Goal: Task Accomplishment & Management: Manage account settings

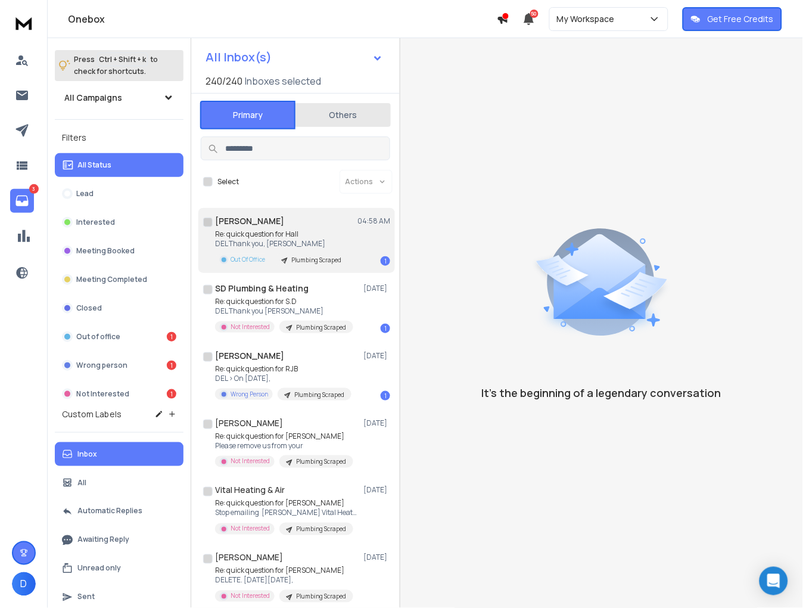
click at [254, 224] on h1 "[PERSON_NAME]" at bounding box center [249, 221] width 69 height 12
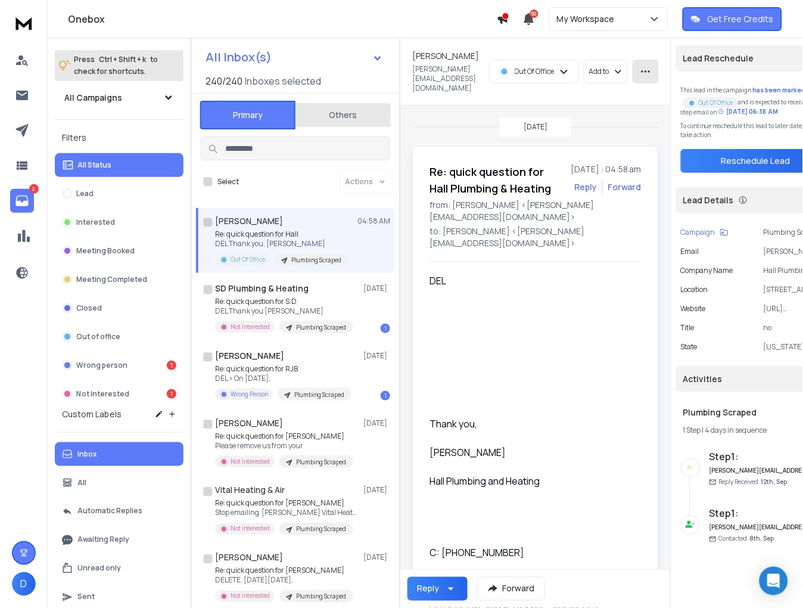
click at [659, 67] on button "button" at bounding box center [646, 72] width 26 height 24
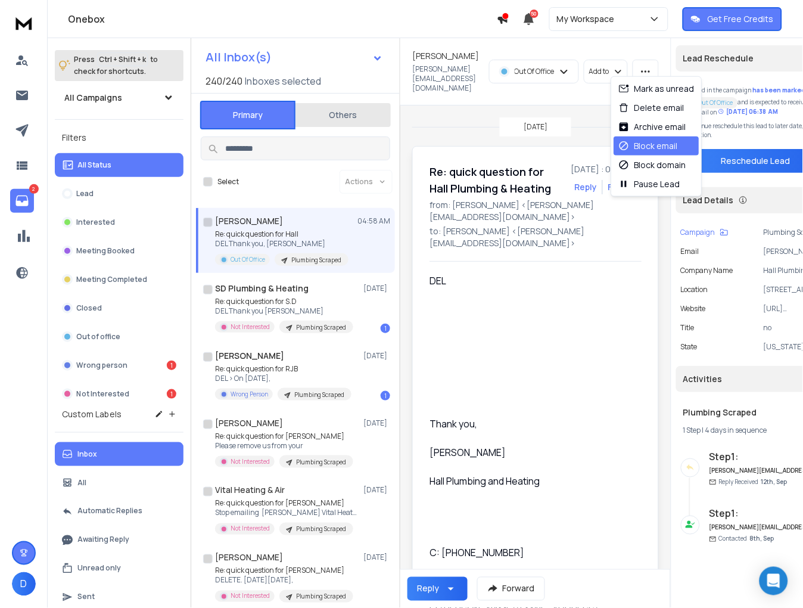
click at [657, 145] on div "Block email" at bounding box center [648, 146] width 59 height 12
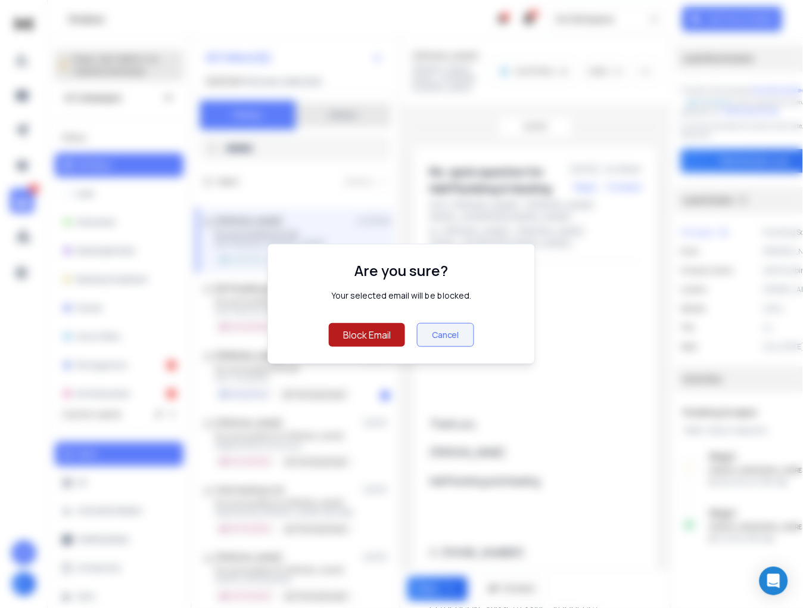
click at [378, 335] on button "Block Email" at bounding box center [367, 335] width 76 height 24
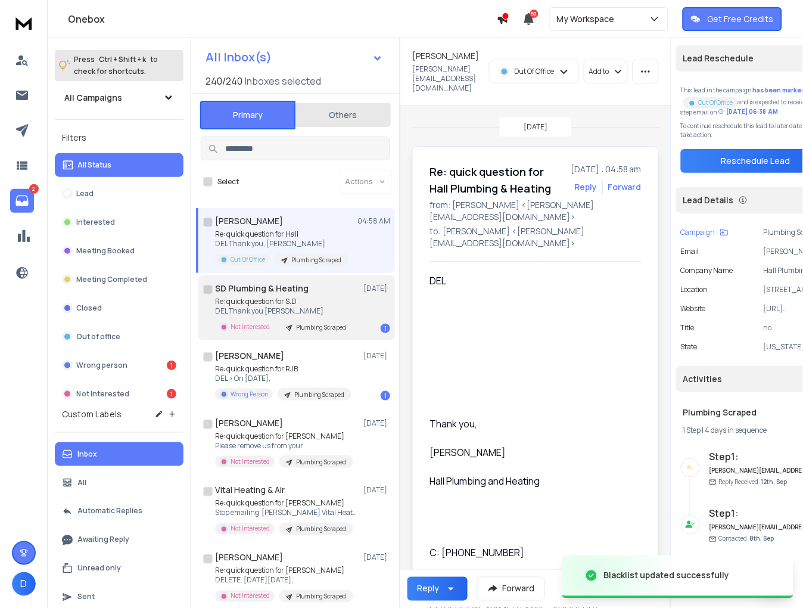
click at [327, 302] on p "Re: quick question for S.D" at bounding box center [284, 302] width 138 height 10
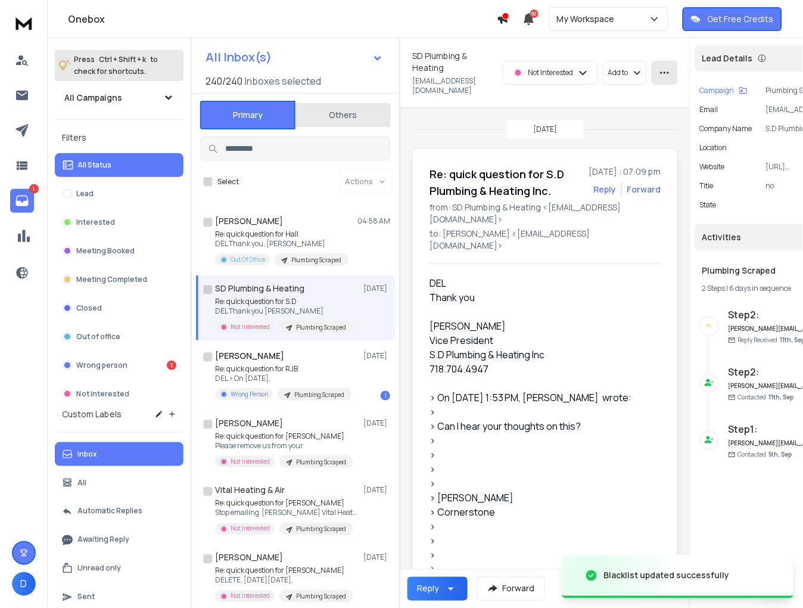
click at [671, 67] on icon "button" at bounding box center [665, 72] width 11 height 11
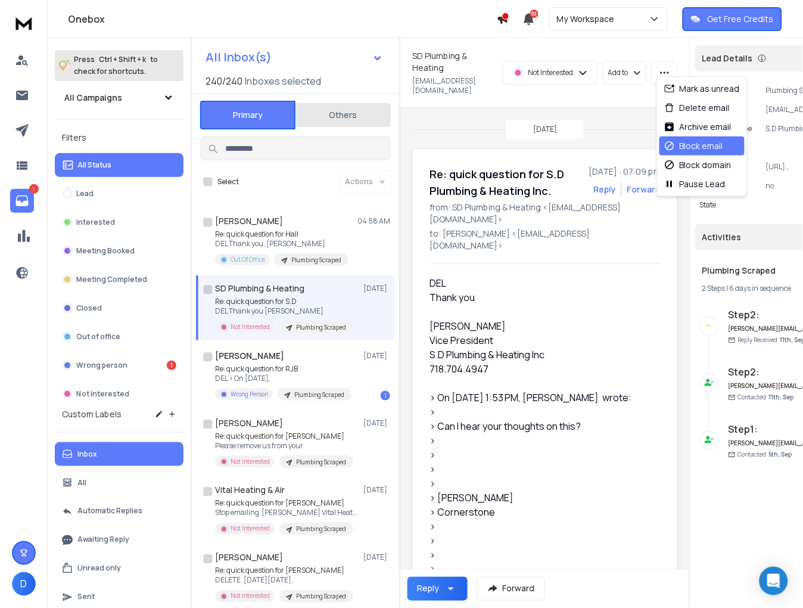
click at [692, 144] on div "Block email" at bounding box center [694, 146] width 59 height 12
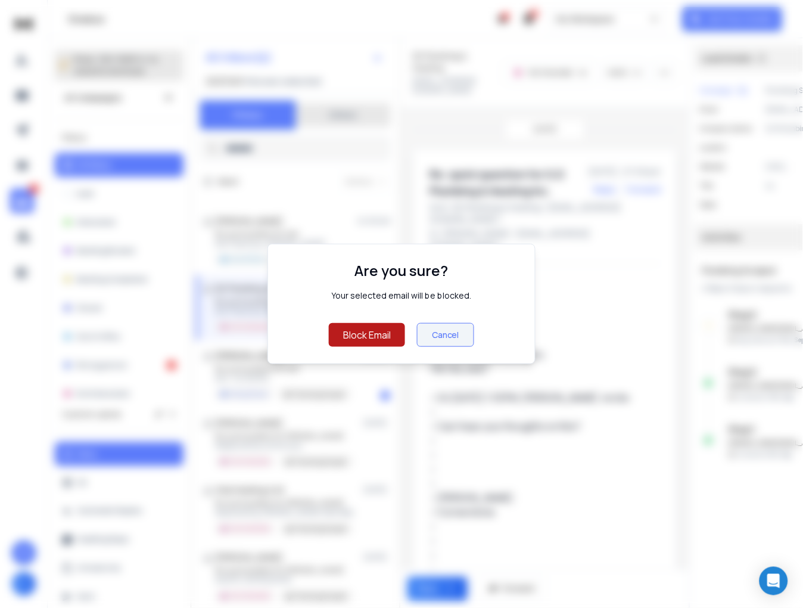
click at [383, 336] on button "Block Email" at bounding box center [367, 335] width 76 height 24
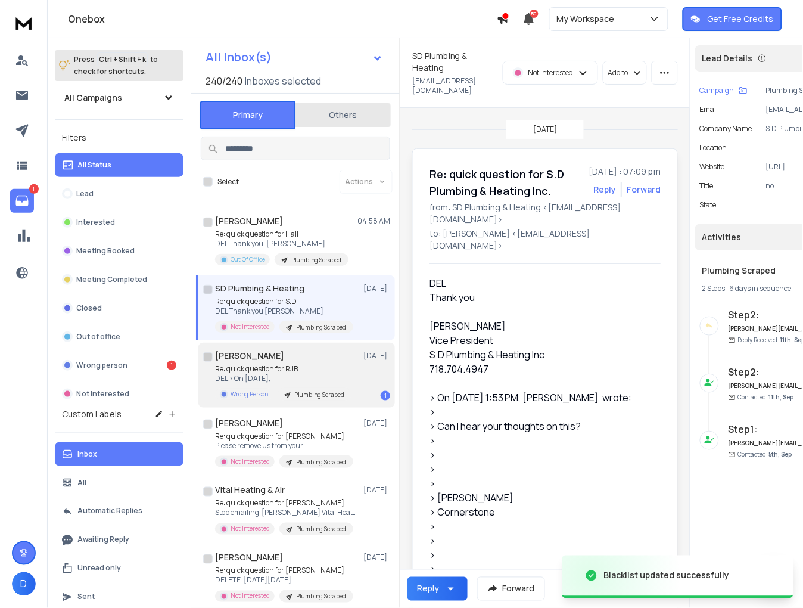
click at [329, 356] on div "[PERSON_NAME] [DATE]" at bounding box center [302, 356] width 175 height 12
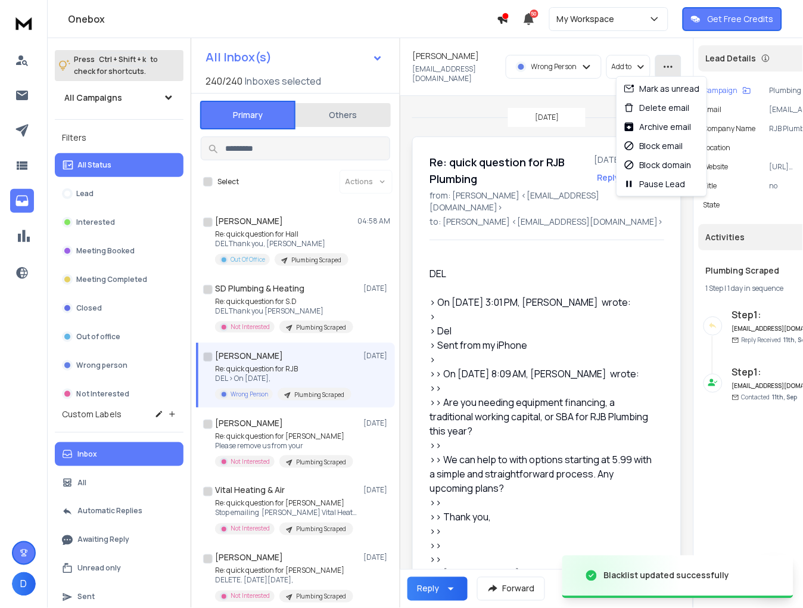
click at [674, 66] on icon "button" at bounding box center [668, 66] width 11 height 11
click at [658, 148] on div "Block email" at bounding box center [653, 146] width 59 height 12
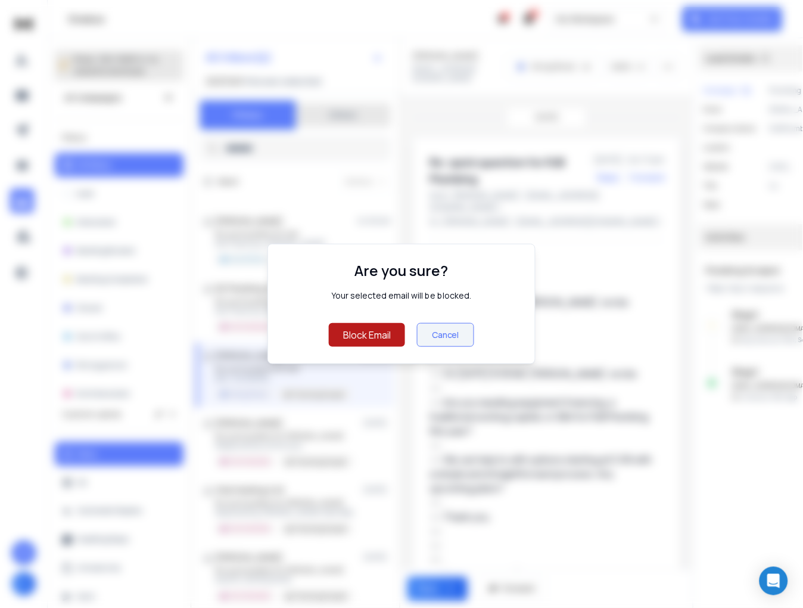
click at [362, 333] on button "Block Email" at bounding box center [367, 335] width 76 height 24
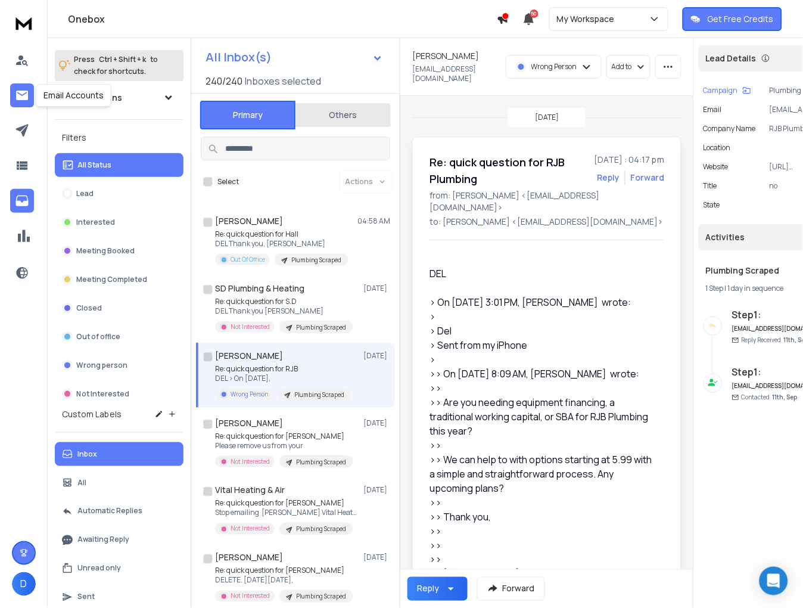
click at [18, 92] on icon at bounding box center [22, 95] width 14 height 14
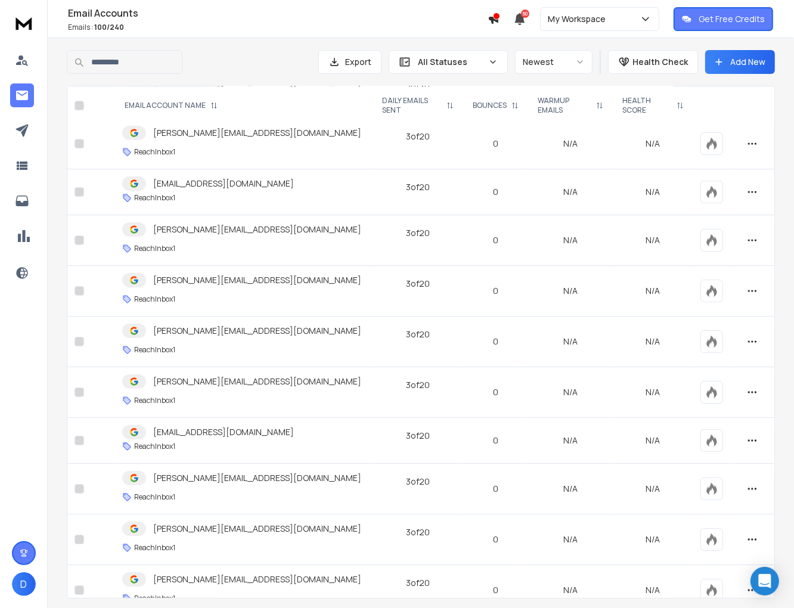
scroll to position [3176, 0]
